Goal: Find specific page/section: Find specific page/section

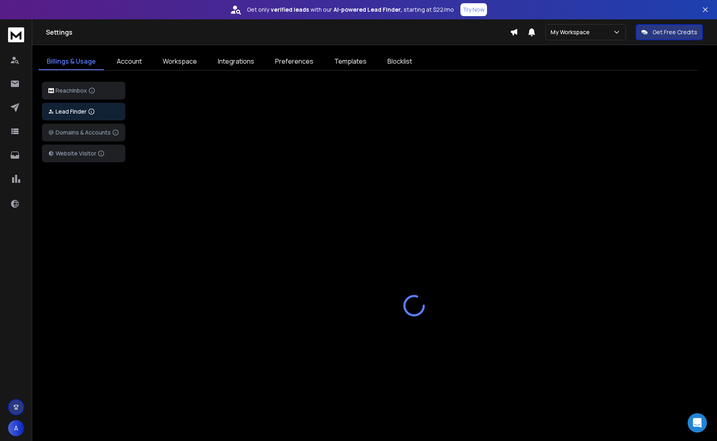
click at [78, 113] on button "Lead Finder" at bounding box center [83, 112] width 83 height 18
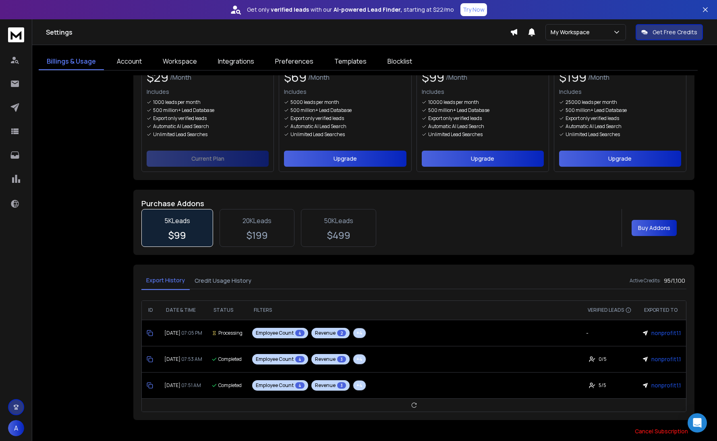
scroll to position [167, 0]
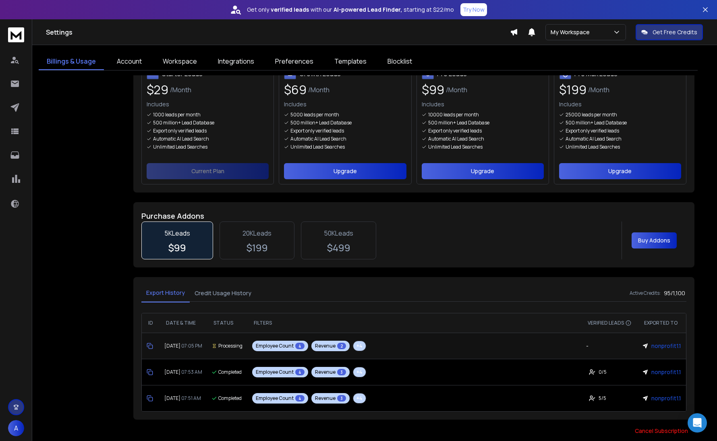
click at [187, 347] on h3 "[DATE] 07:05 PM" at bounding box center [183, 346] width 38 height 6
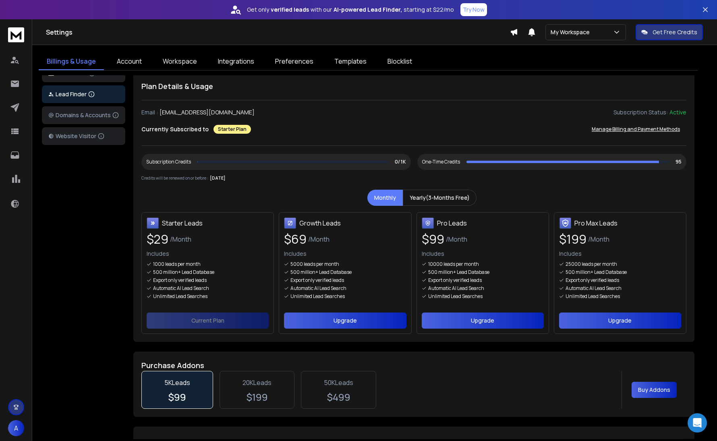
scroll to position [0, 0]
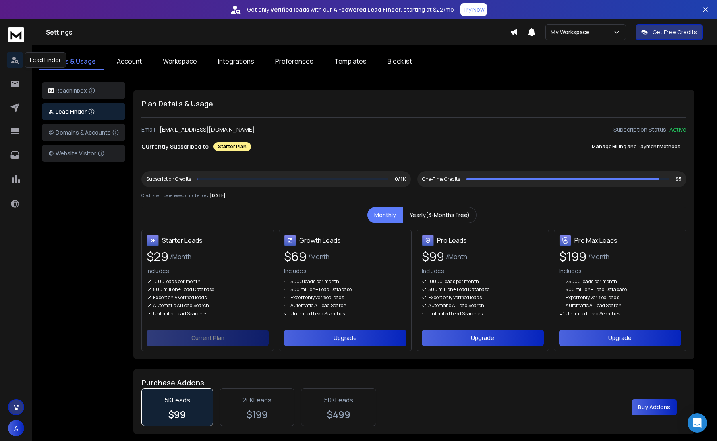
click at [17, 62] on icon at bounding box center [15, 60] width 10 height 10
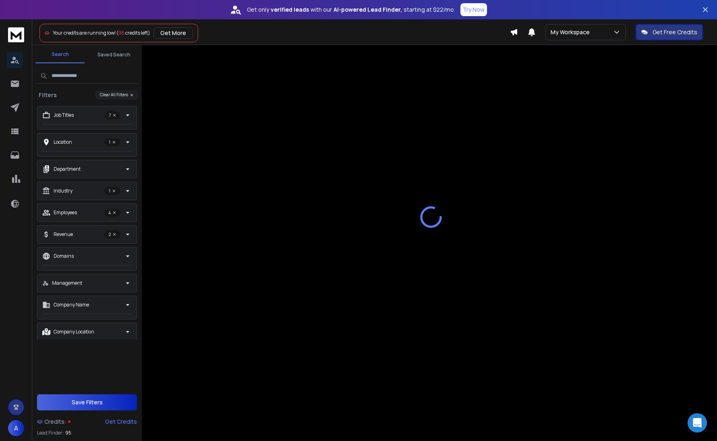
scroll to position [7, 0]
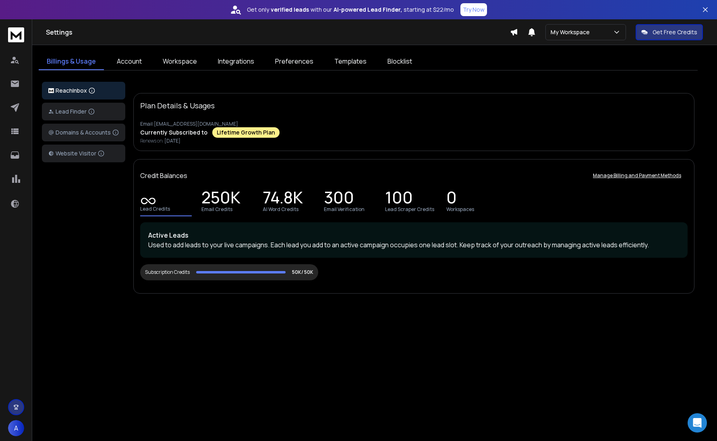
click at [66, 115] on button "Lead Finder" at bounding box center [83, 112] width 83 height 18
